Goal: Information Seeking & Learning: Check status

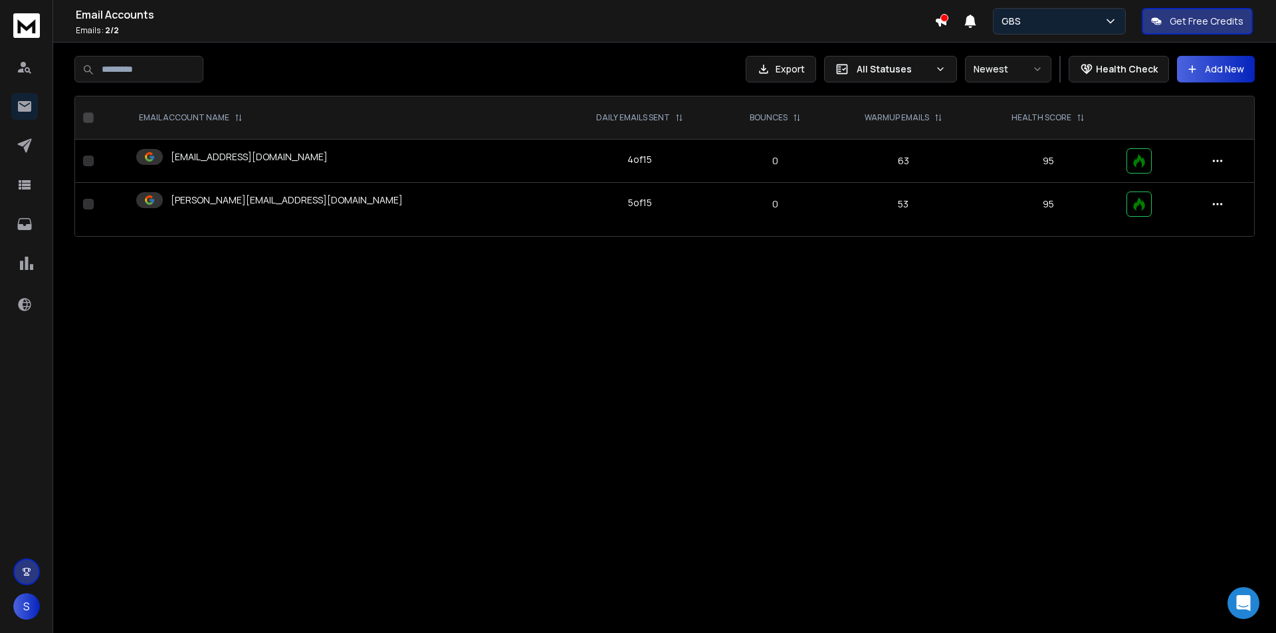
click at [1099, 24] on div "GBS" at bounding box center [1060, 21] width 116 height 13
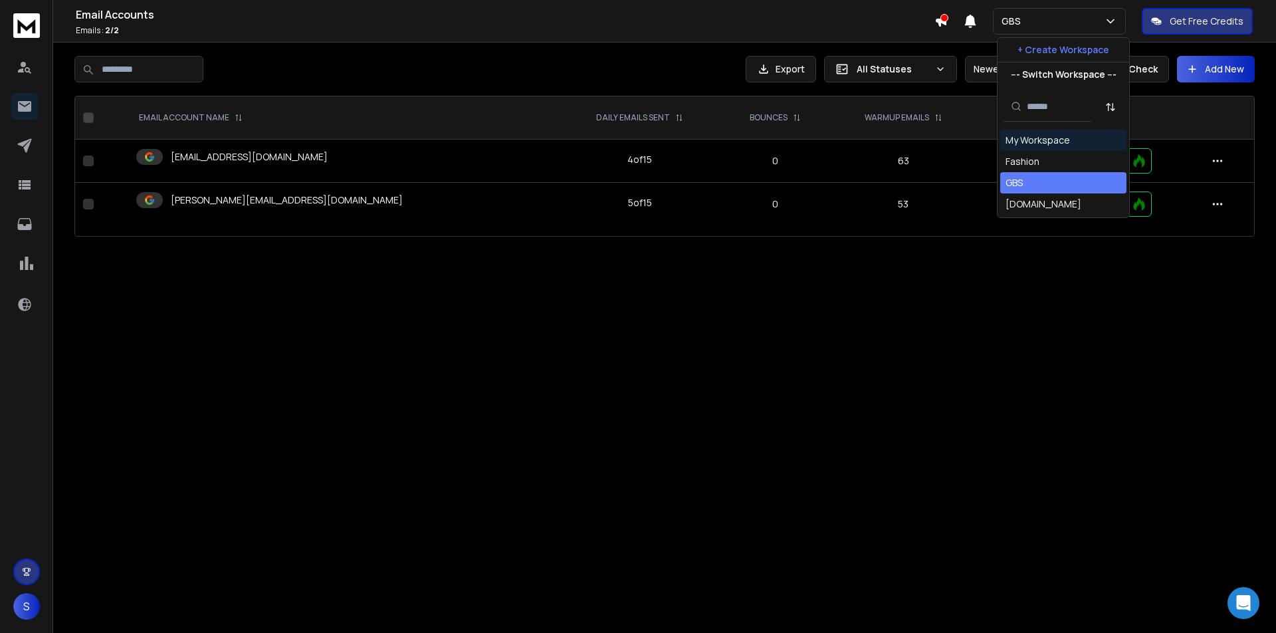
click at [203, 237] on div "Export All Statuses Newest Health Check Add New EMAIL ACCOUNT NAME DAILY EMAILS…" at bounding box center [664, 146] width 1181 height 181
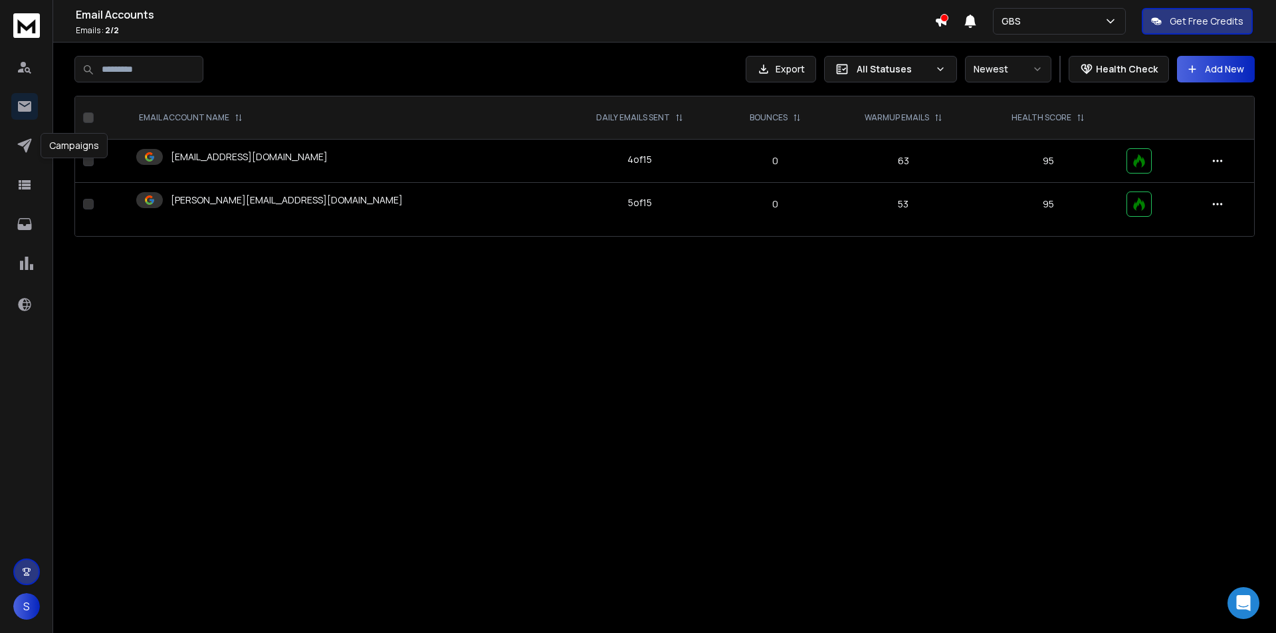
drag, startPoint x: 23, startPoint y: 149, endPoint x: 50, endPoint y: 154, distance: 27.1
click at [23, 149] on icon at bounding box center [25, 146] width 16 height 16
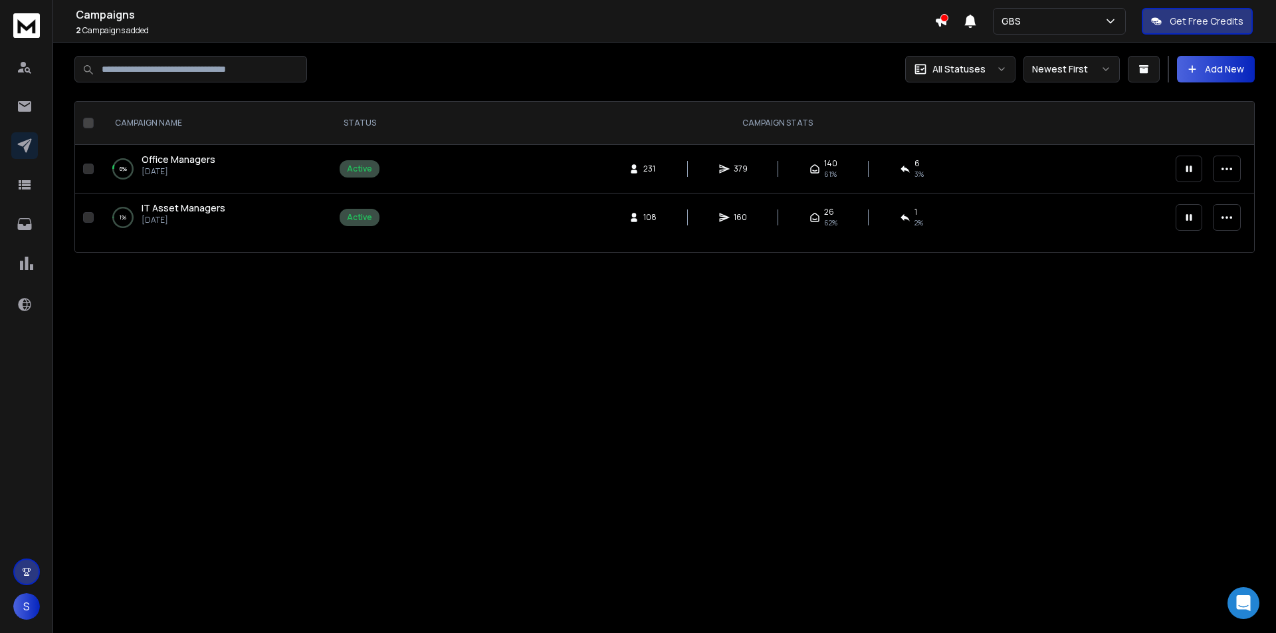
click at [209, 164] on span "Office Managers" at bounding box center [179, 159] width 74 height 13
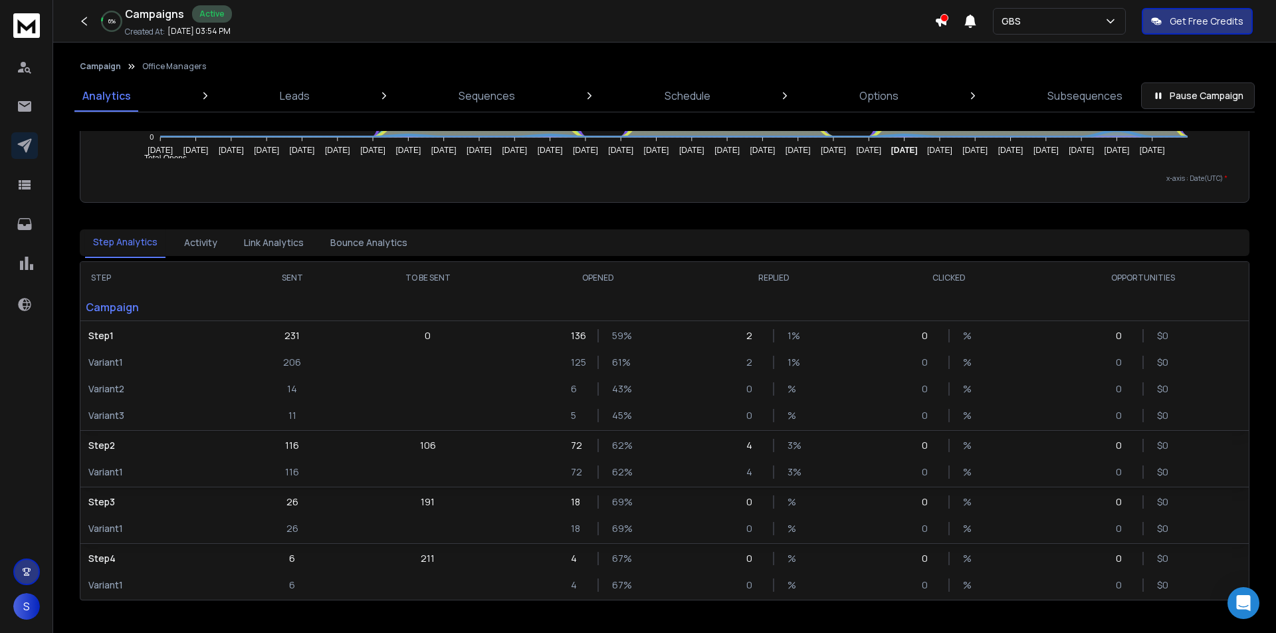
scroll to position [429, 0]
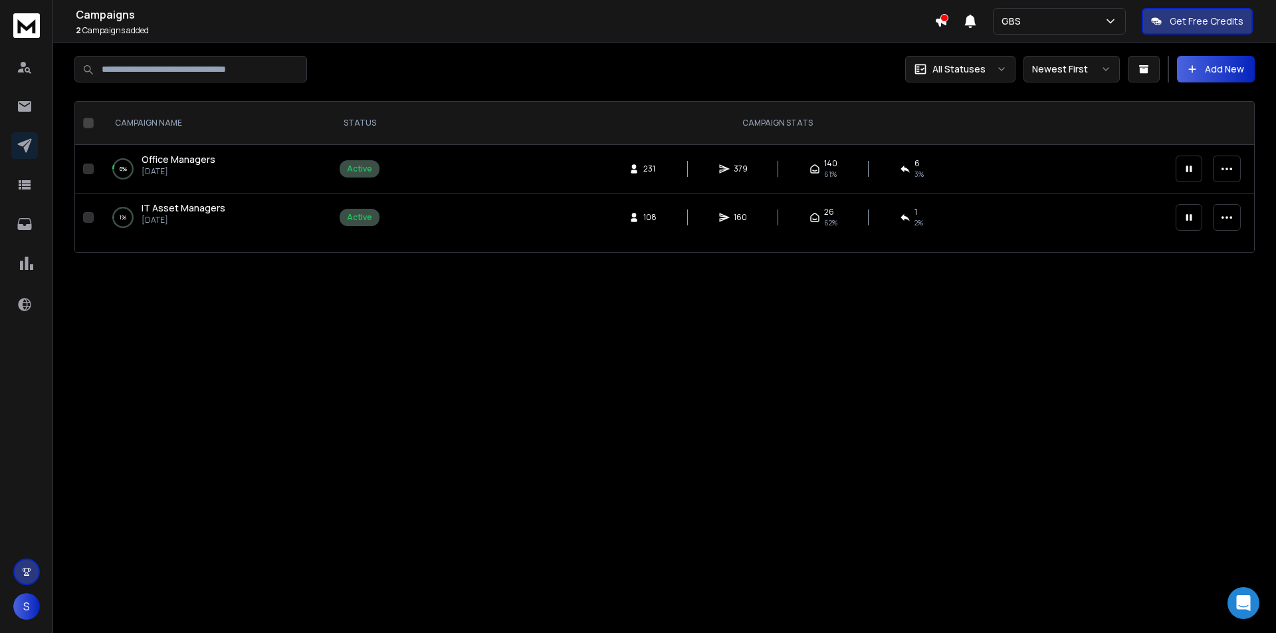
click at [191, 207] on span "IT Asset Managers" at bounding box center [184, 207] width 84 height 13
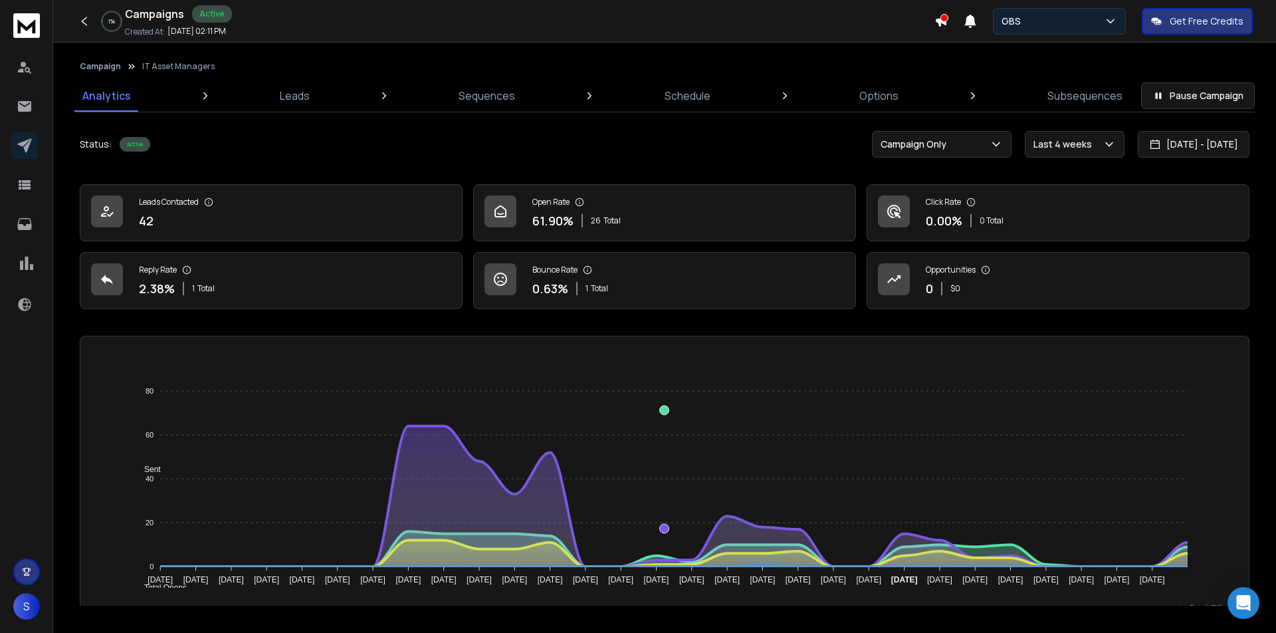
click at [1032, 11] on button "GBS" at bounding box center [1059, 21] width 133 height 27
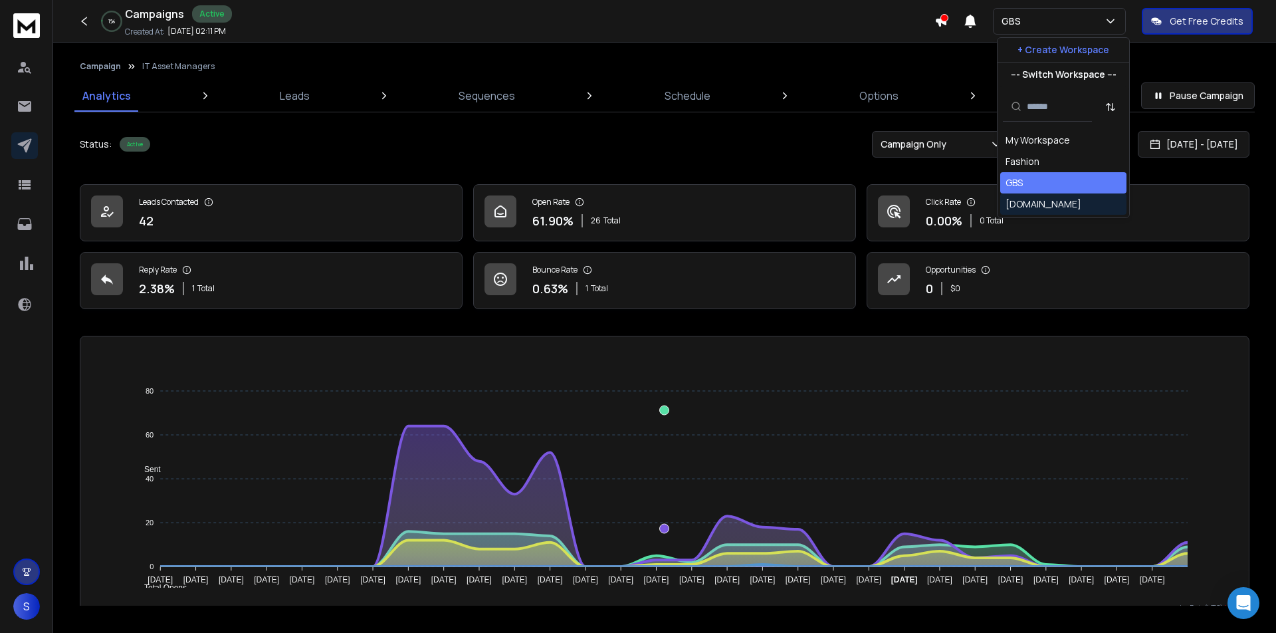
click at [1017, 201] on div "[DOMAIN_NAME]" at bounding box center [1044, 203] width 76 height 13
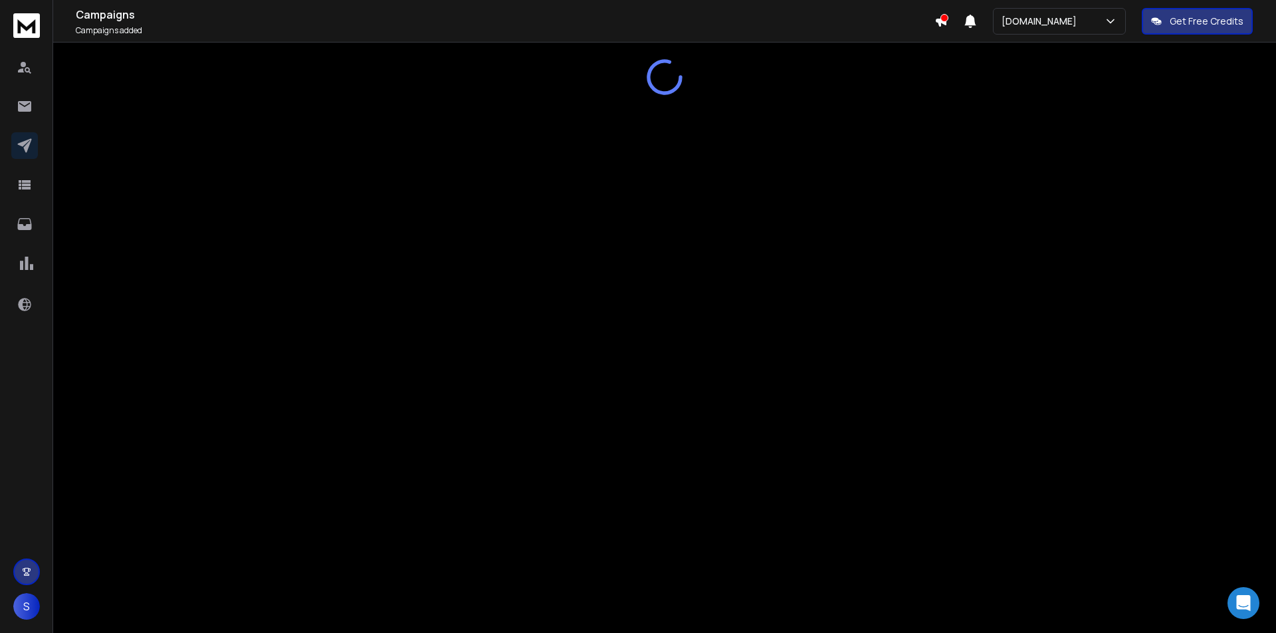
click at [749, 23] on div "Campaigns Campaigns added" at bounding box center [505, 21] width 859 height 29
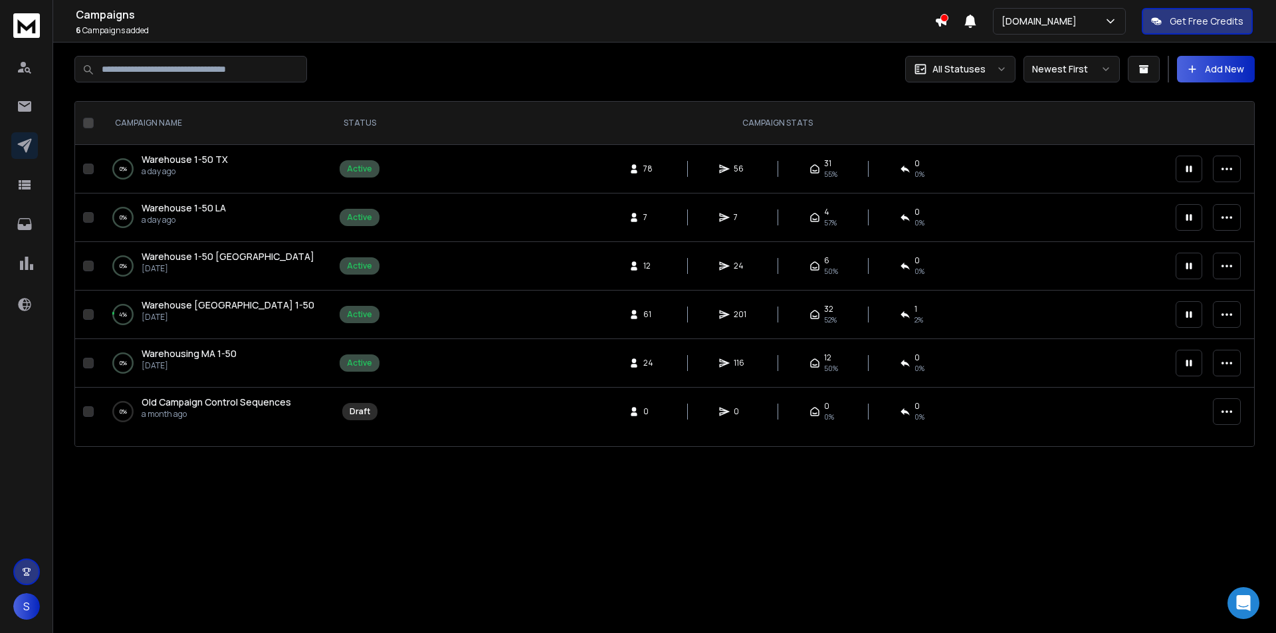
click at [196, 160] on span "Warehouse 1-50 TX" at bounding box center [185, 159] width 86 height 13
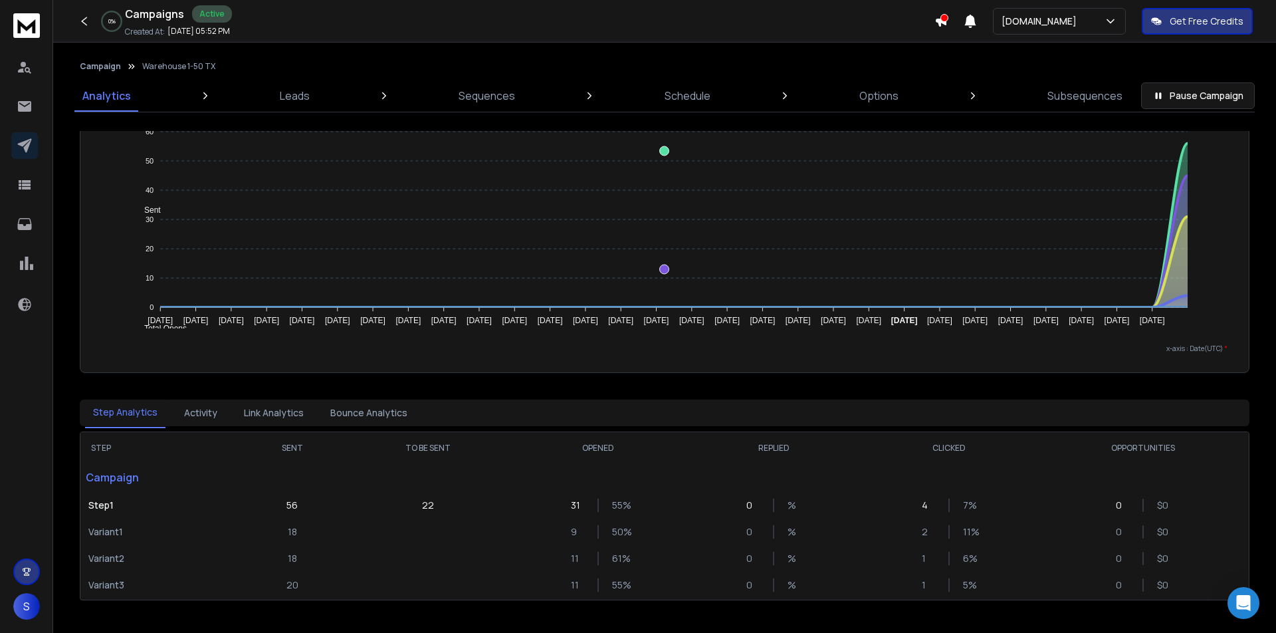
scroll to position [259, 0]
